Goal: Task Accomplishment & Management: Use online tool/utility

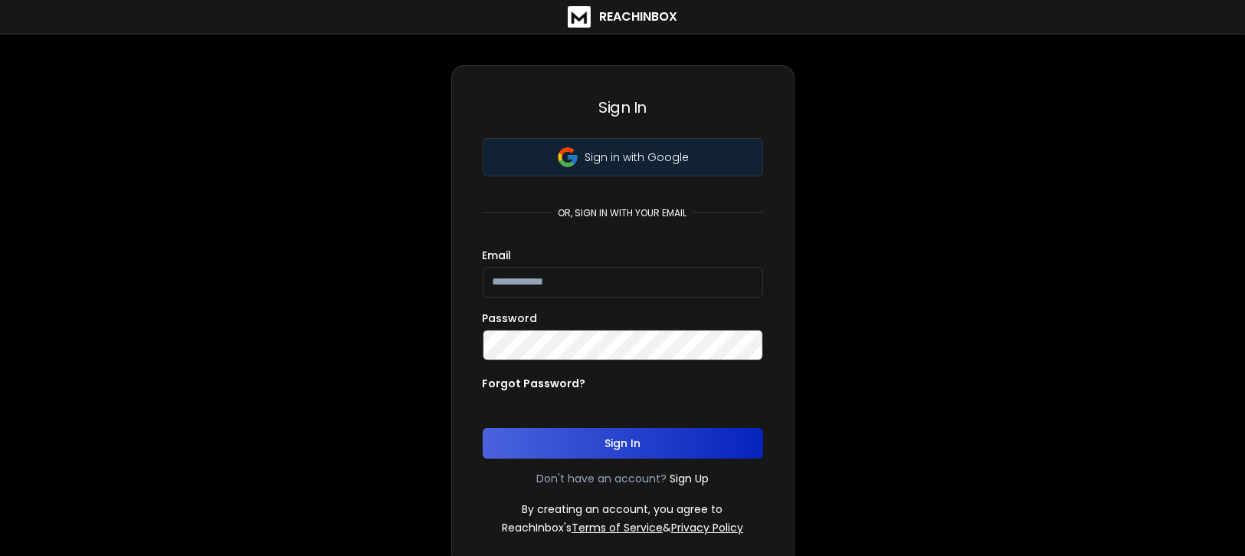
type input "**********"
click at [607, 155] on p "Sign in with Google" at bounding box center [638, 156] width 104 height 15
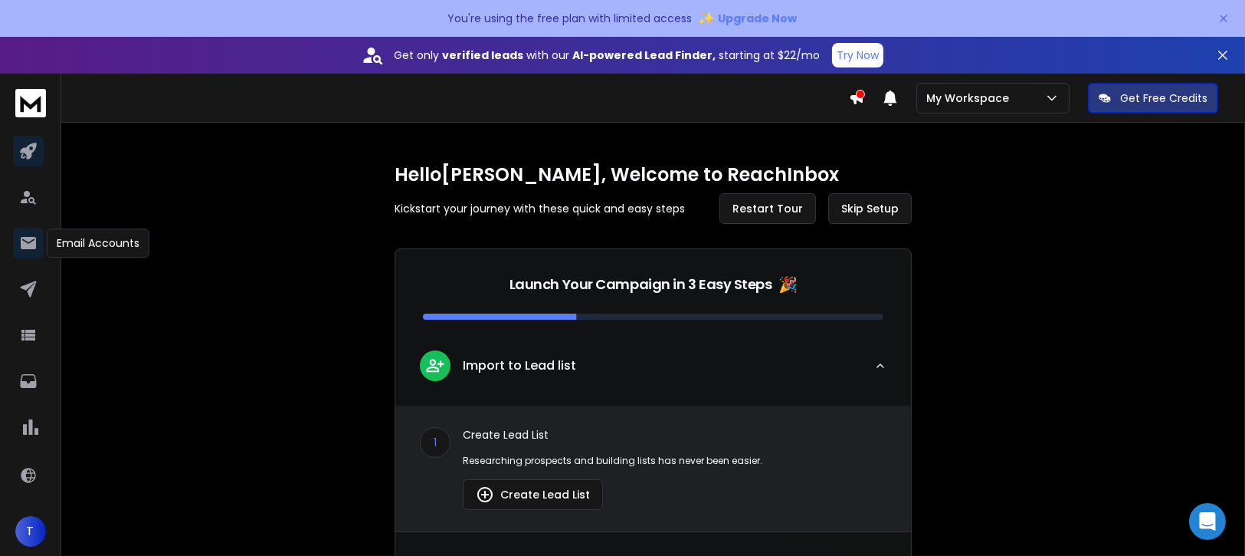
click at [28, 234] on icon at bounding box center [28, 243] width 18 height 18
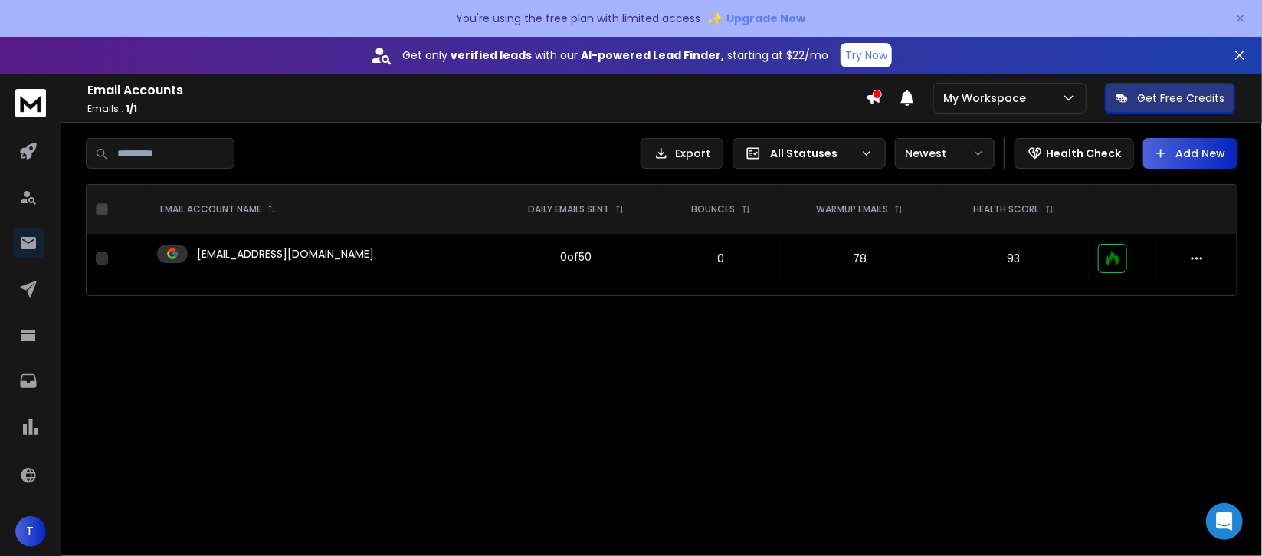
click at [1071, 249] on td "93" at bounding box center [1014, 258] width 150 height 49
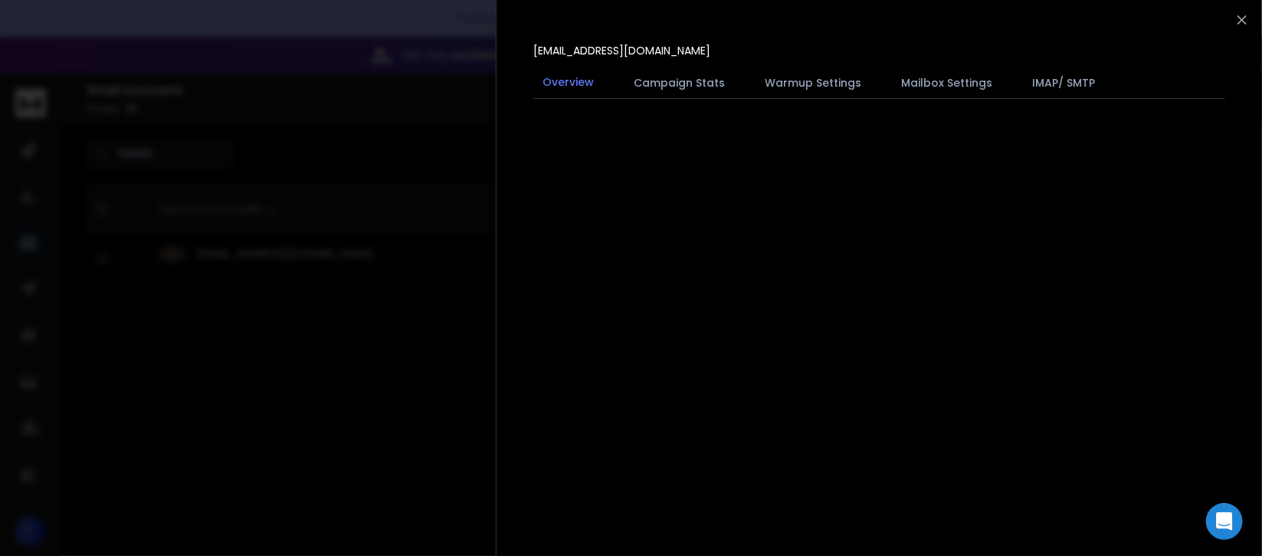
click at [1091, 257] on div "Multi Select Table Sheet [EMAIL_ADDRESS][DOMAIN_NAME] Overview Campaign Stats W…" at bounding box center [879, 278] width 766 height 556
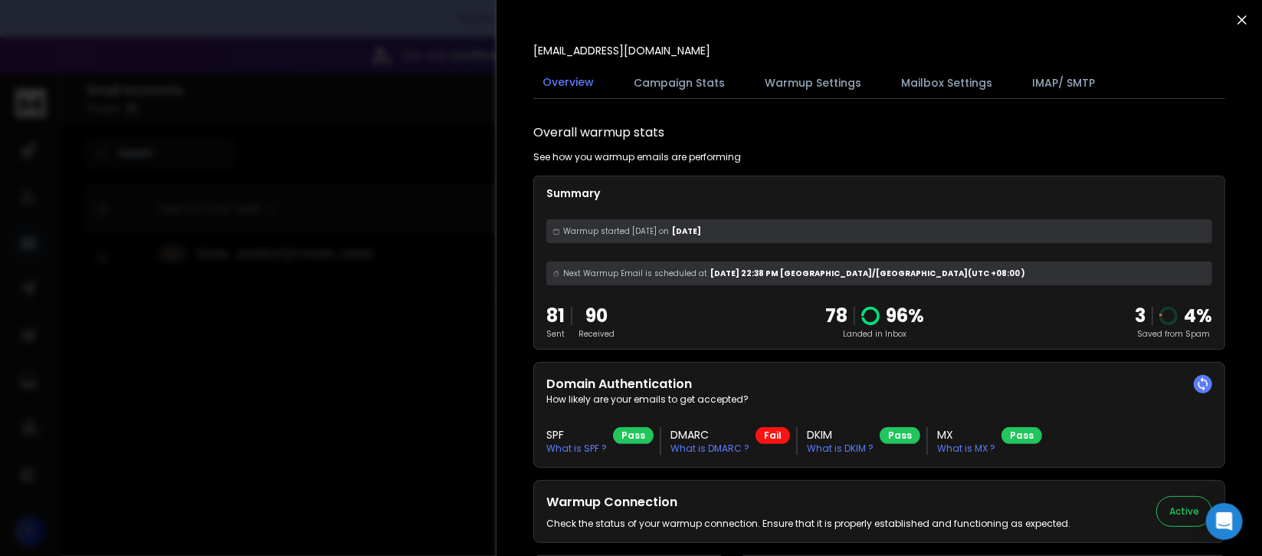
click at [1241, 26] on icon "button" at bounding box center [1242, 19] width 15 height 15
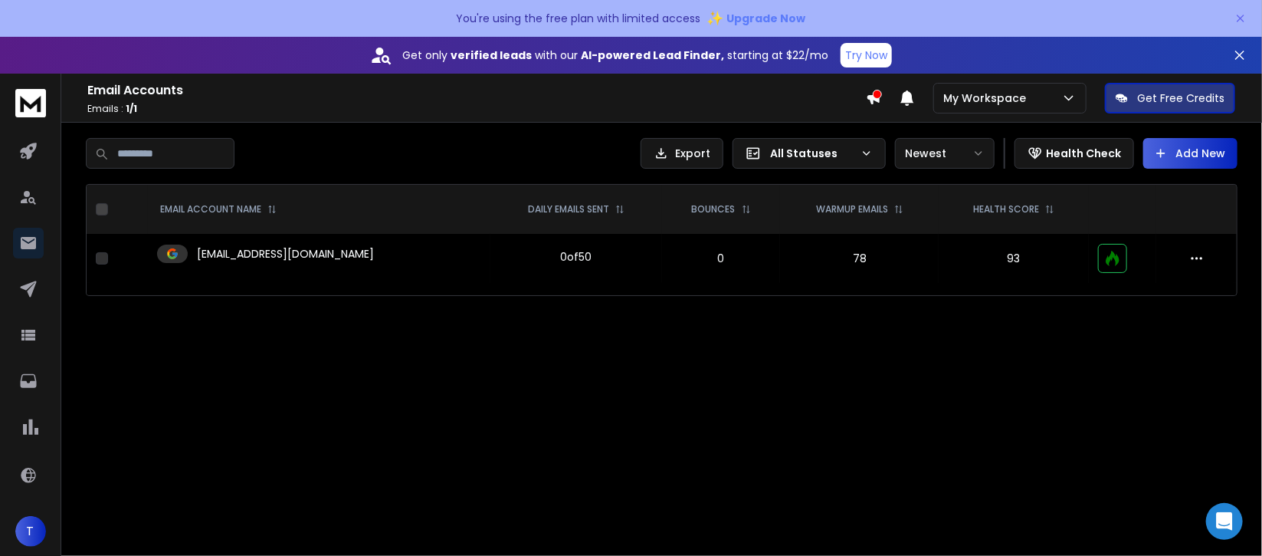
click at [608, 461] on div "You're using the free plan with limited access ✨ Upgrade Now Get only verified …" at bounding box center [631, 278] width 1262 height 556
